Goal: Task Accomplishment & Management: Manage account settings

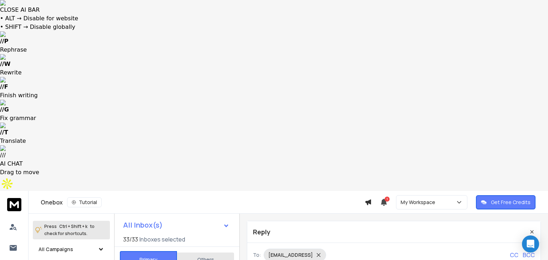
scroll to position [201, 0]
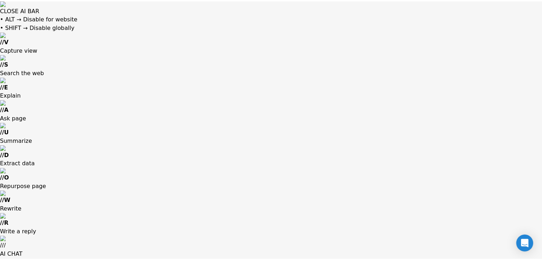
scroll to position [0, 0]
